Goal: Task Accomplishment & Management: Manage account settings

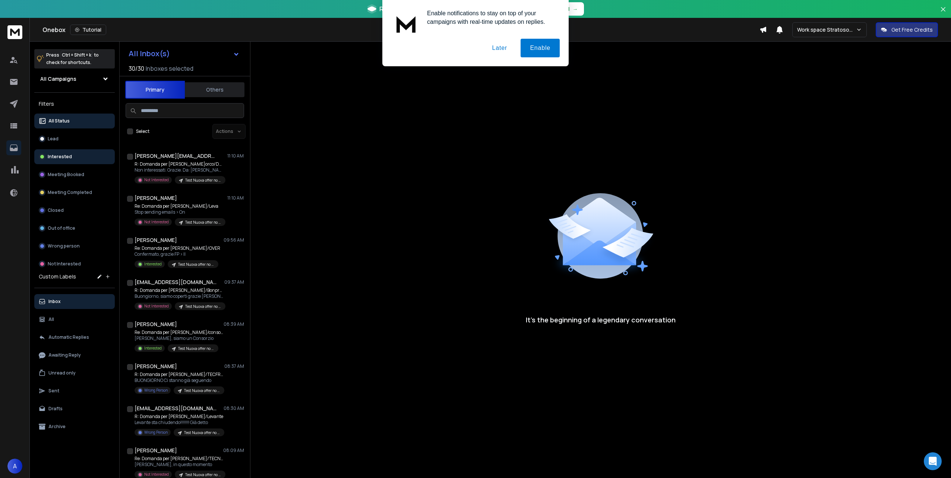
click at [62, 162] on button "Interested" at bounding box center [74, 156] width 80 height 15
click at [502, 45] on button "Later" at bounding box center [500, 48] width 34 height 19
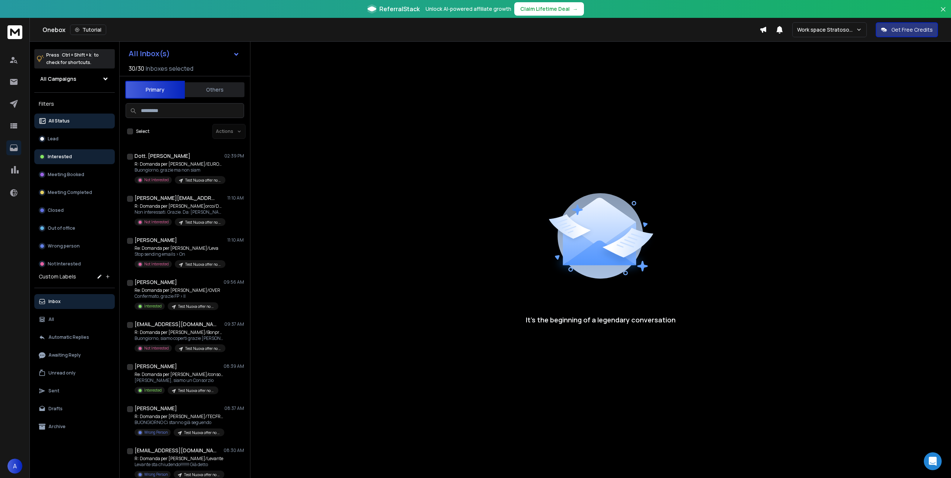
click at [79, 154] on button "Interested" at bounding box center [74, 156] width 80 height 15
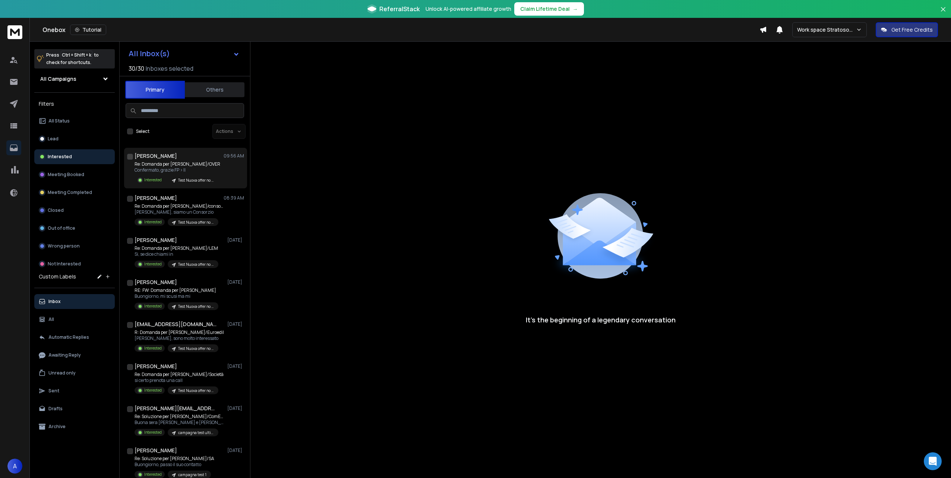
click at [176, 162] on p "Re: Domanda per [PERSON_NAME]/OVER" at bounding box center [178, 164] width 86 height 6
click at [184, 166] on p "Re: Domanda per [PERSON_NAME]/OVER" at bounding box center [178, 164] width 86 height 6
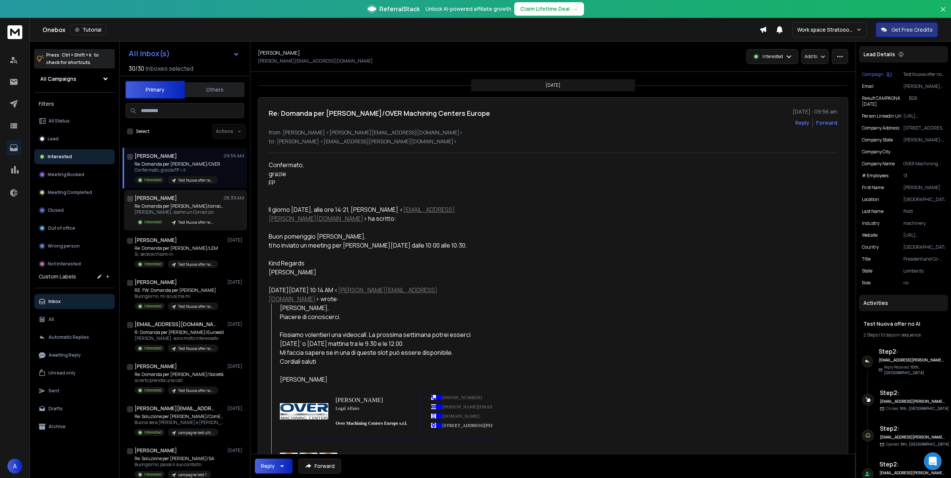
click at [195, 205] on p "Re: Domanda per [PERSON_NAME]/consorzio" at bounding box center [179, 206] width 89 height 6
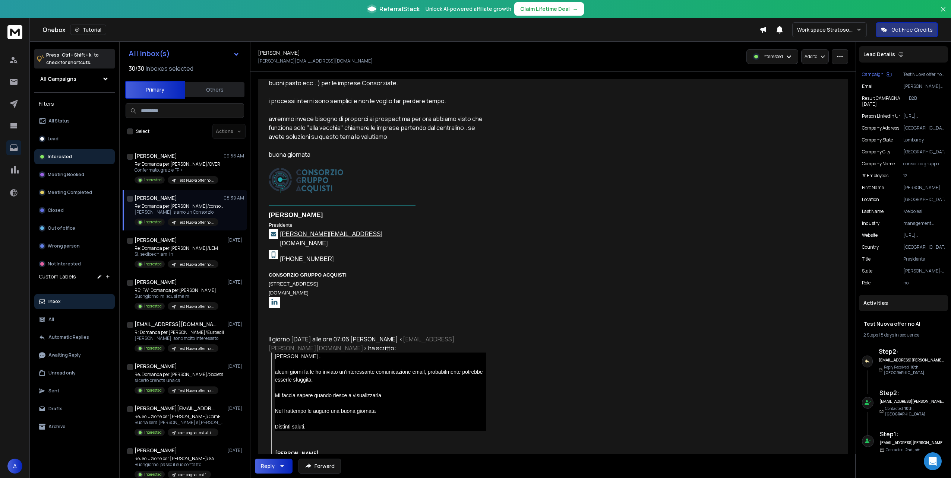
scroll to position [186, 0]
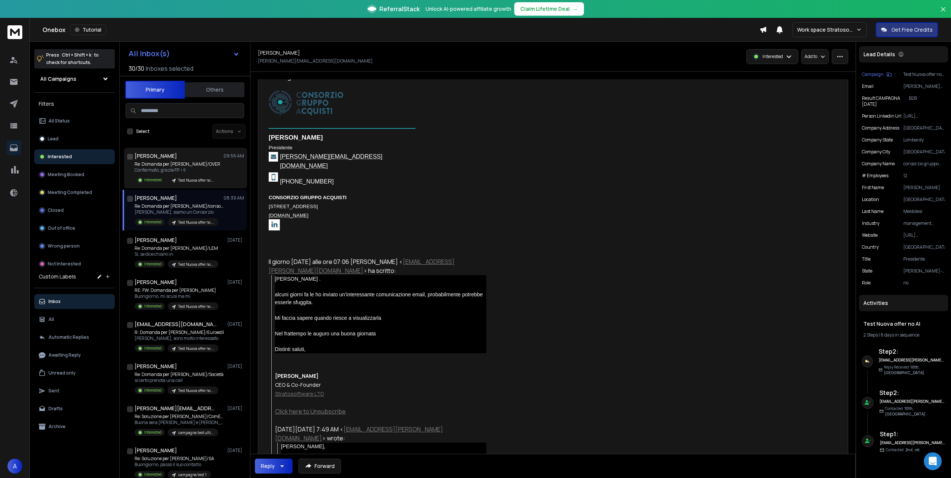
click at [183, 157] on div "Francesca Politi 09:56 AM" at bounding box center [190, 155] width 110 height 7
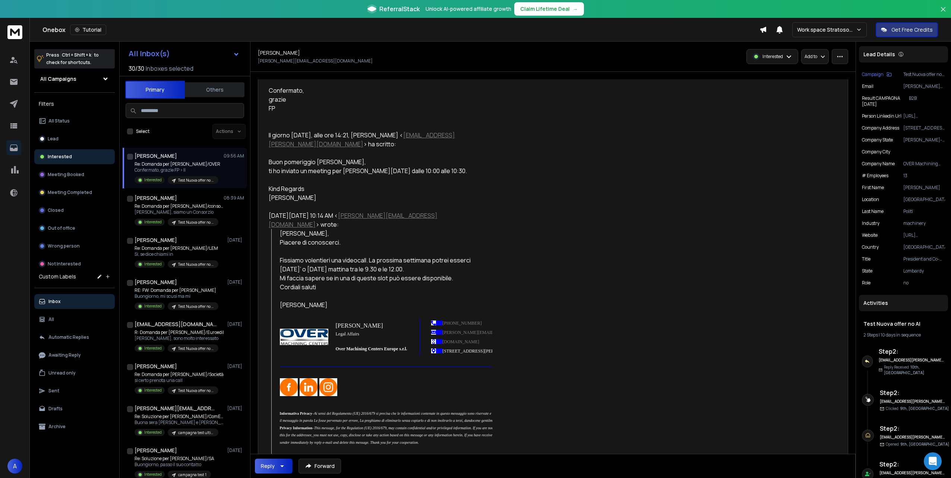
scroll to position [0, 0]
